Goal: Task Accomplishment & Management: Use online tool/utility

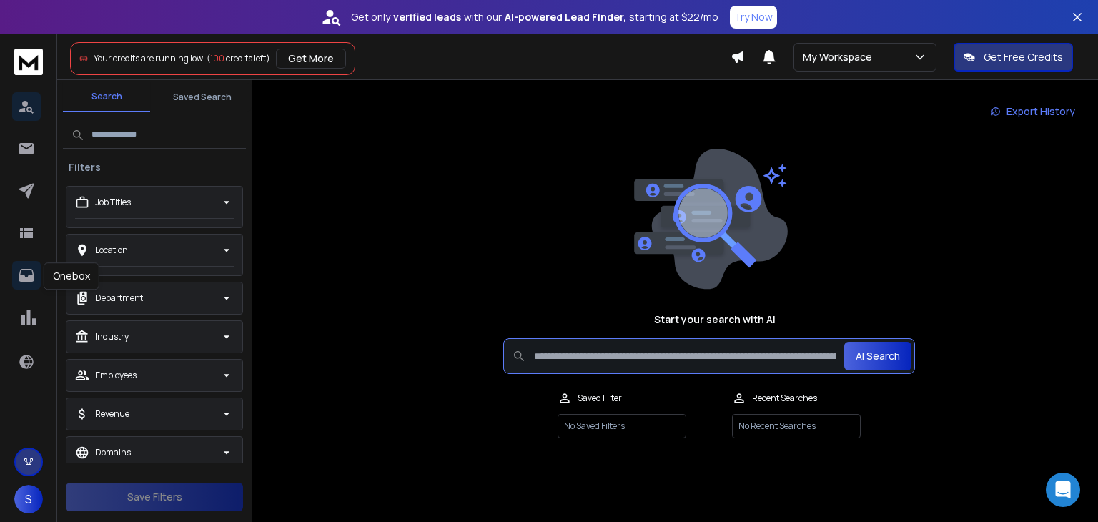
click at [24, 277] on icon at bounding box center [26, 275] width 15 height 13
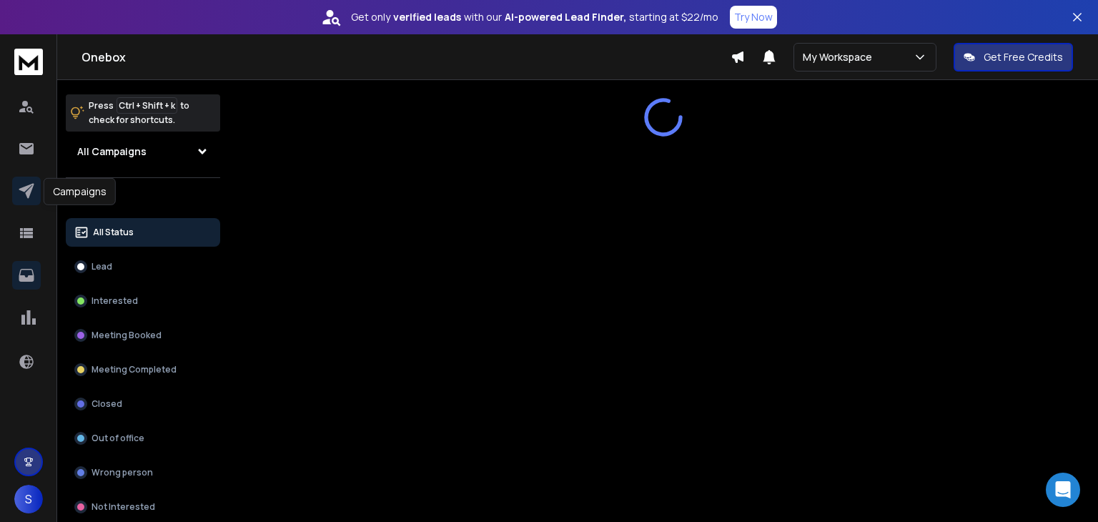
click at [27, 178] on link at bounding box center [26, 191] width 29 height 29
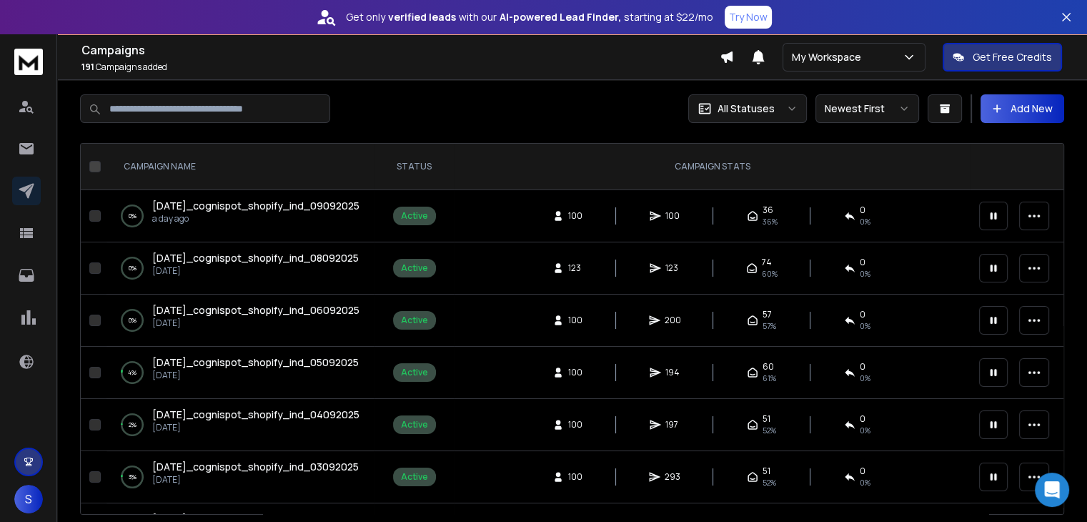
click at [257, 199] on span "[DATE]_cognispot_shopify_ind_09092025" at bounding box center [255, 206] width 207 height 14
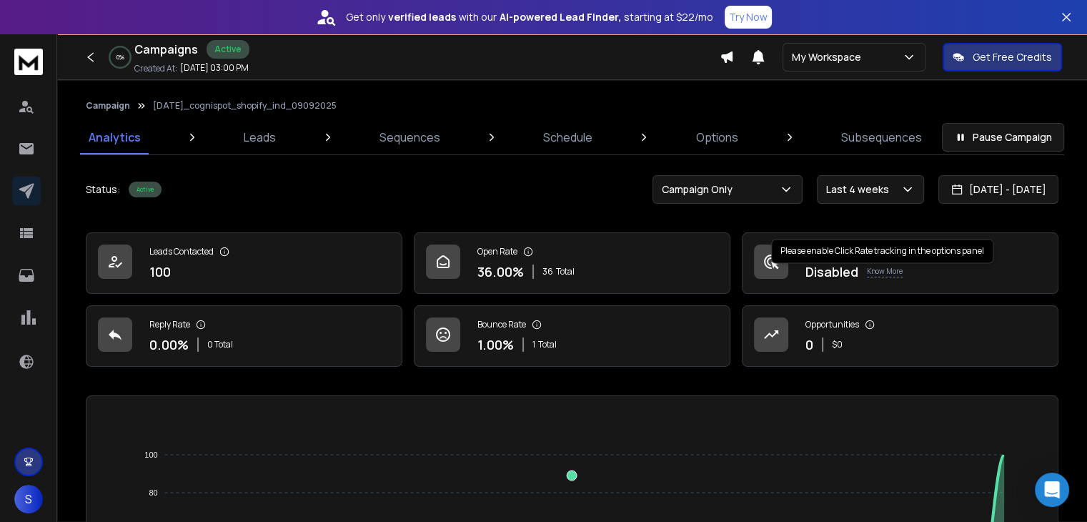
click at [885, 272] on p "Know More" at bounding box center [885, 271] width 36 height 11
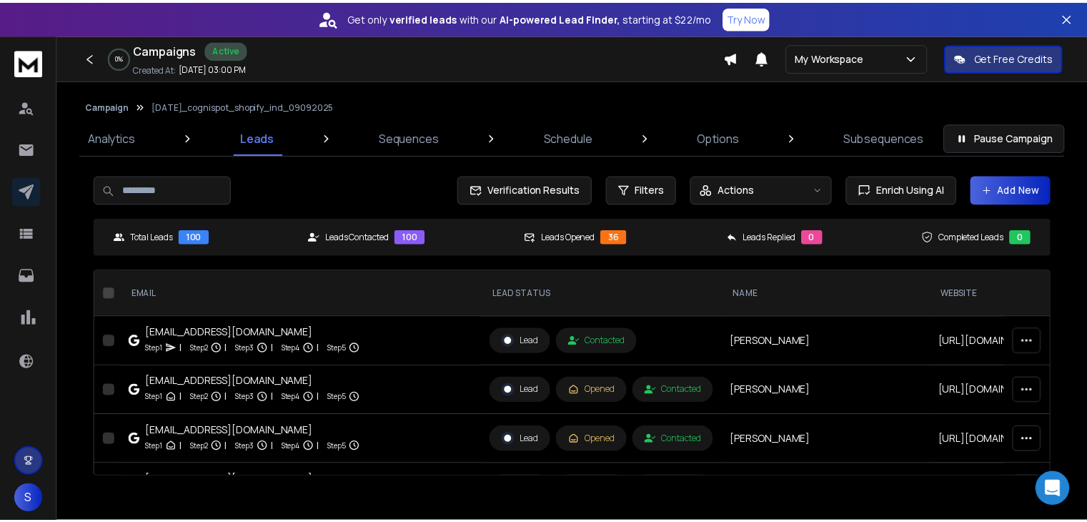
scroll to position [71, 0]
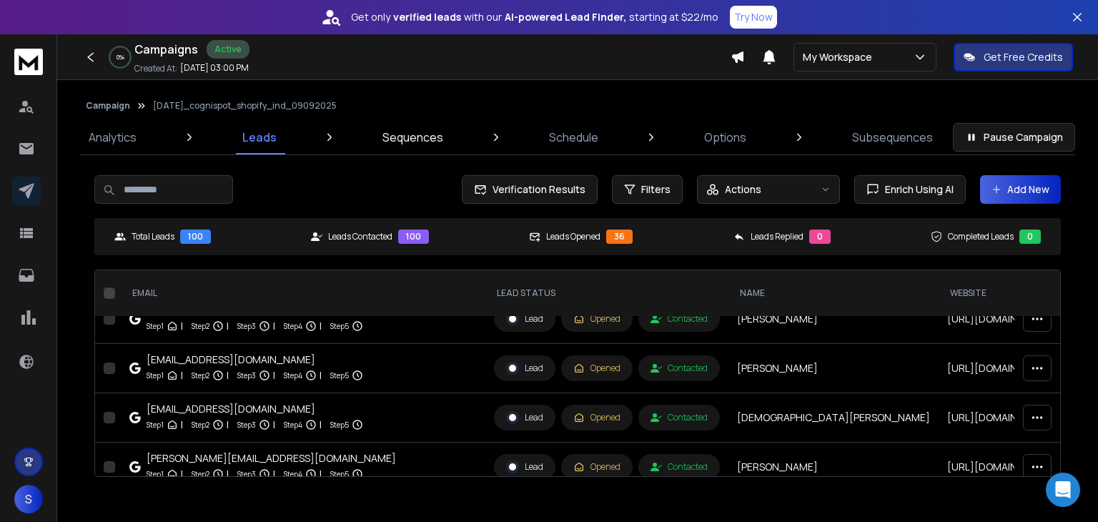
click at [425, 144] on p "Sequences" at bounding box center [412, 137] width 61 height 17
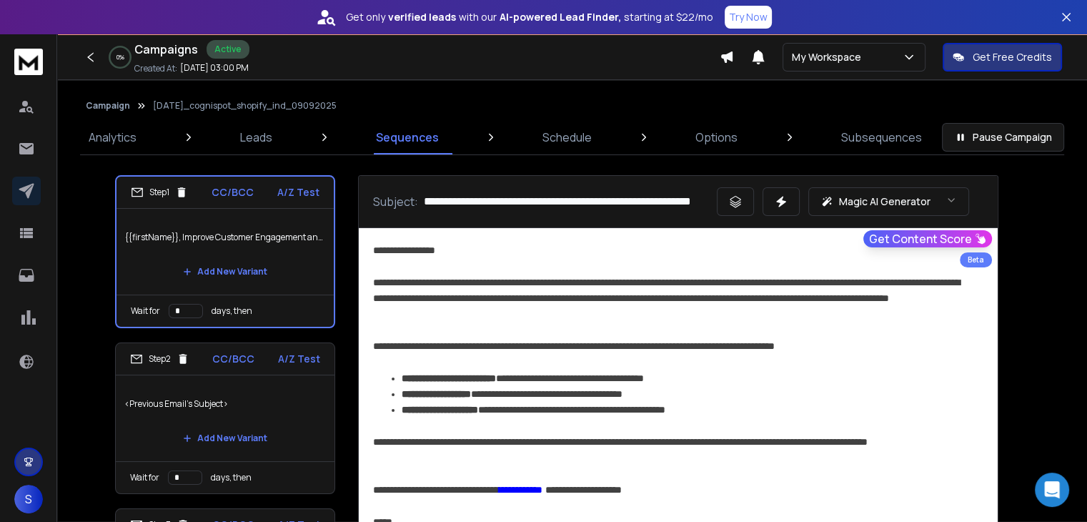
scroll to position [71, 0]
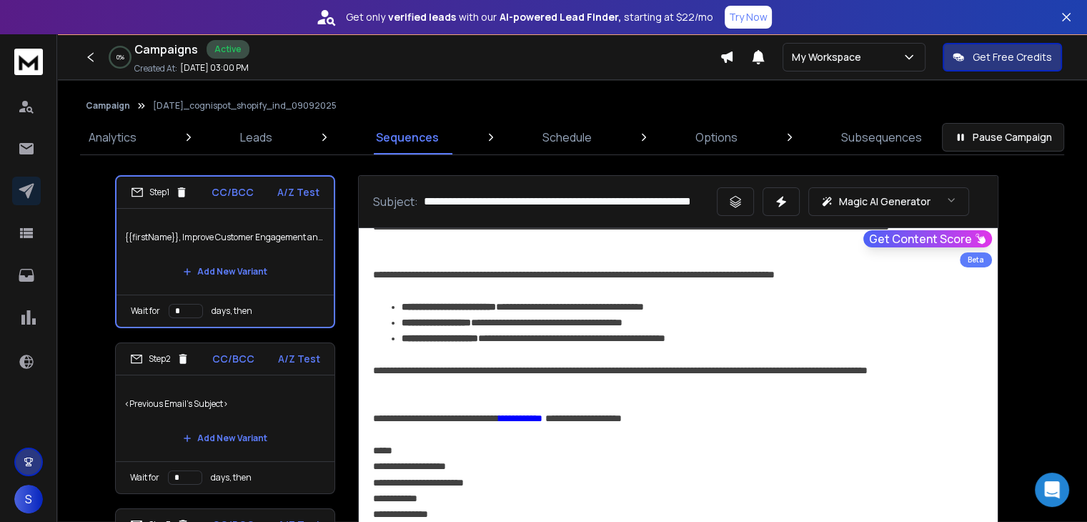
click at [543, 422] on link "**********" at bounding box center [521, 418] width 44 height 10
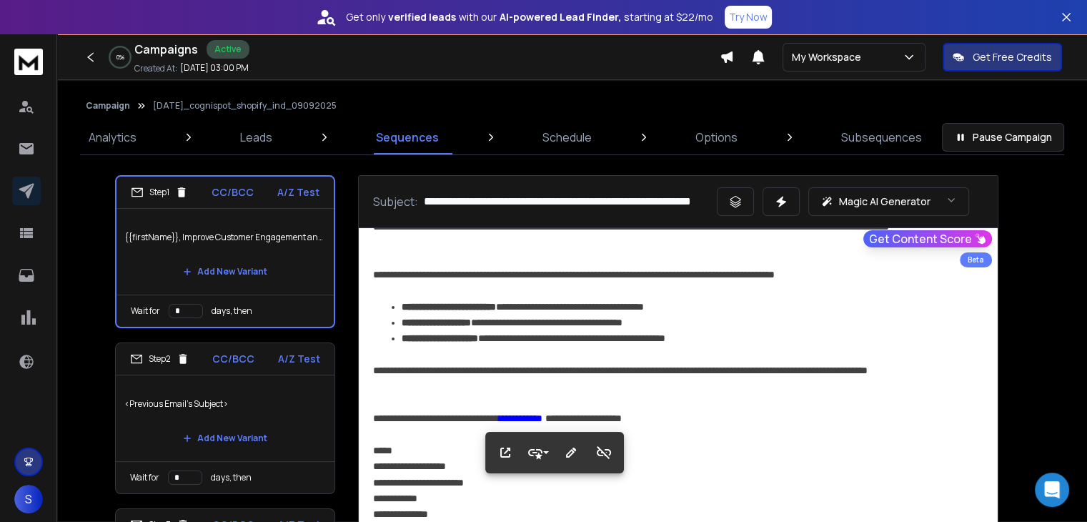
click at [832, 436] on div at bounding box center [678, 435] width 610 height 16
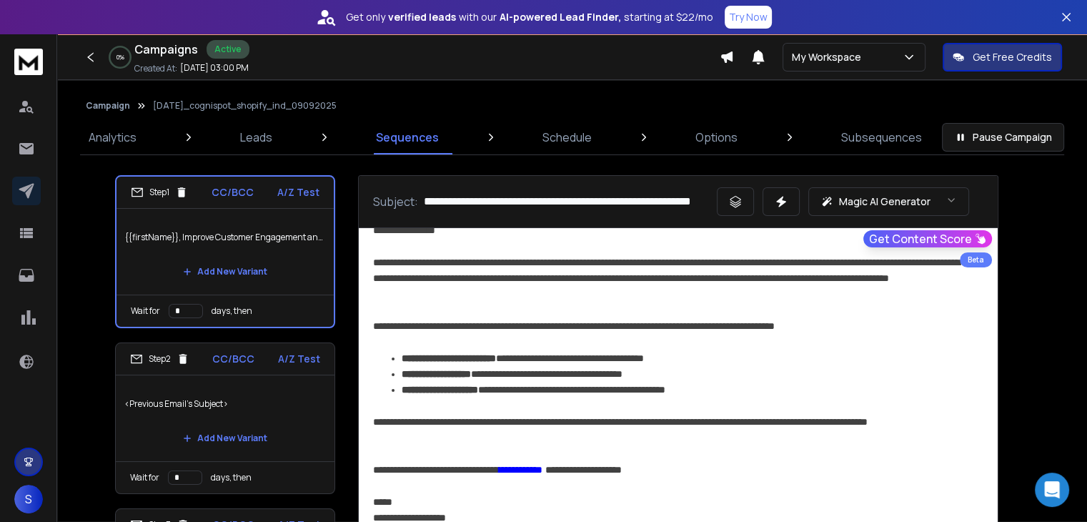
scroll to position [0, 0]
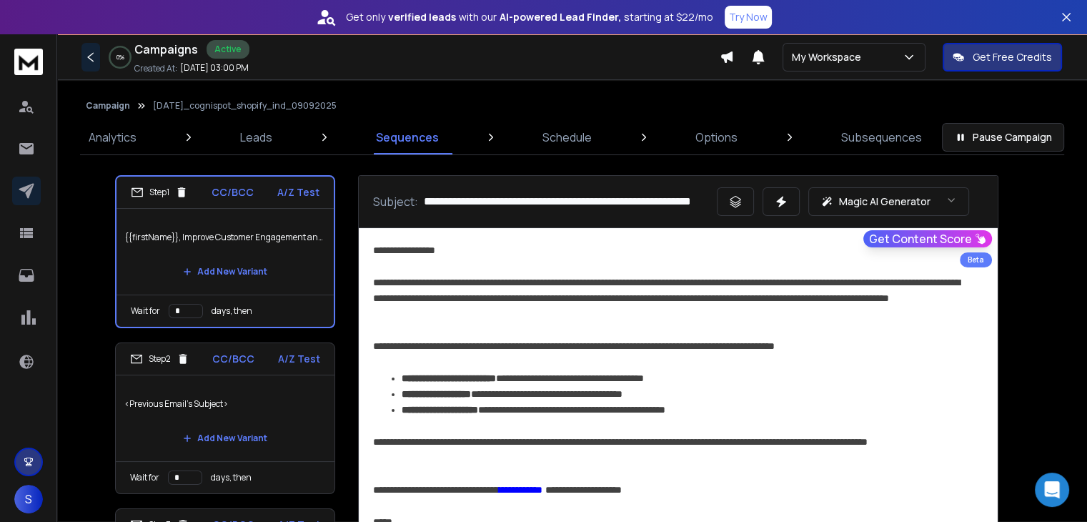
click at [93, 59] on icon at bounding box center [90, 57] width 13 height 13
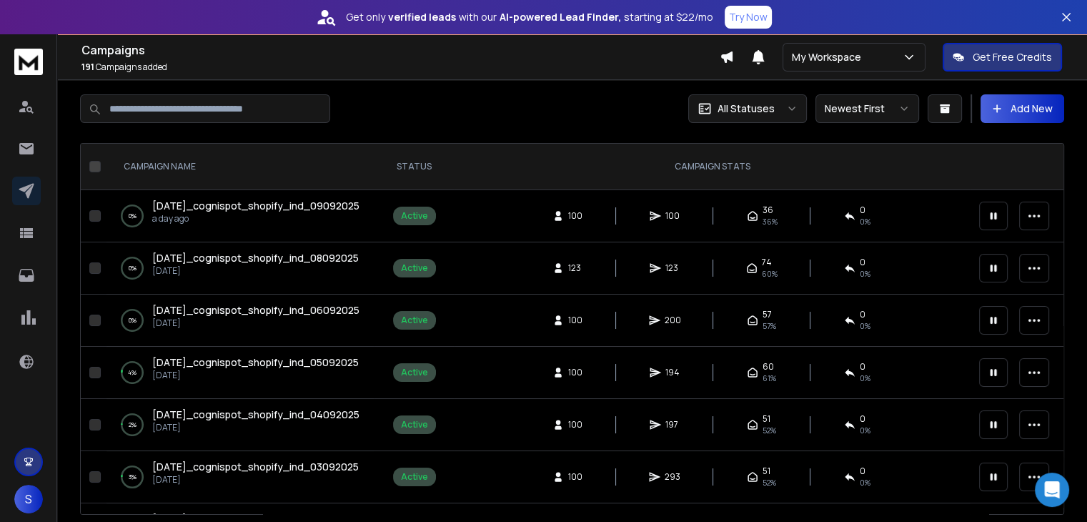
click at [1027, 218] on icon "button" at bounding box center [1034, 216] width 14 height 14
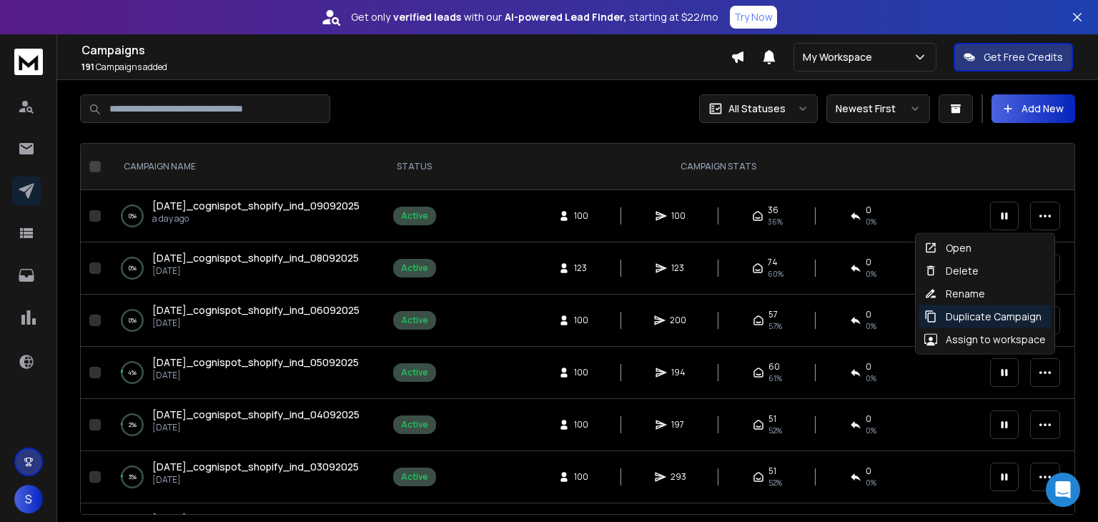
click at [981, 316] on div "Duplicate Campaign" at bounding box center [982, 317] width 117 height 14
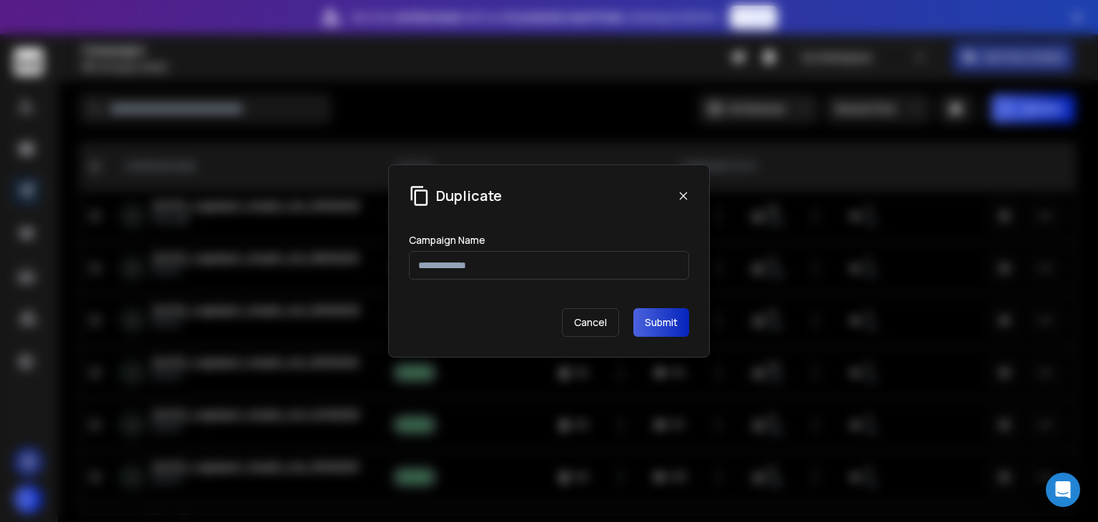
click at [498, 264] on input "text" at bounding box center [549, 265] width 280 height 29
paste input "**********"
type input "**********"
click at [652, 318] on button "Submit" at bounding box center [661, 322] width 56 height 29
